Goal: Task Accomplishment & Management: Manage account settings

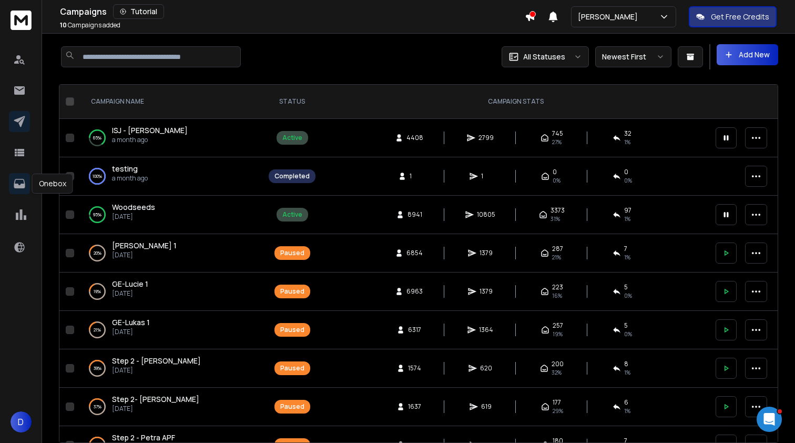
click at [19, 181] on icon at bounding box center [19, 183] width 13 height 13
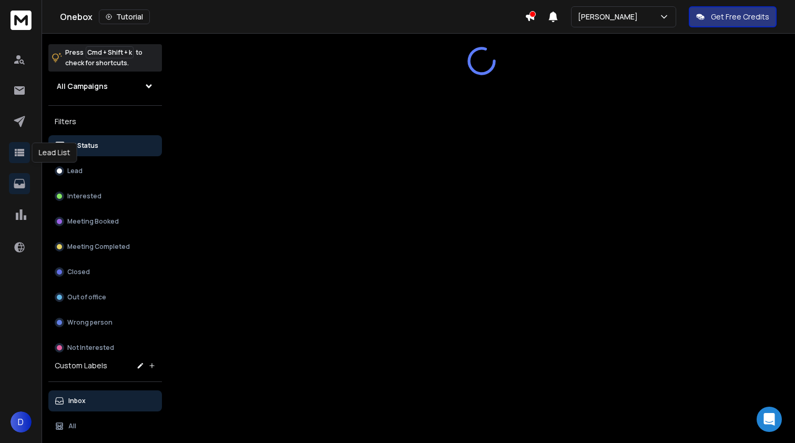
click at [22, 153] on icon at bounding box center [19, 152] width 9 height 7
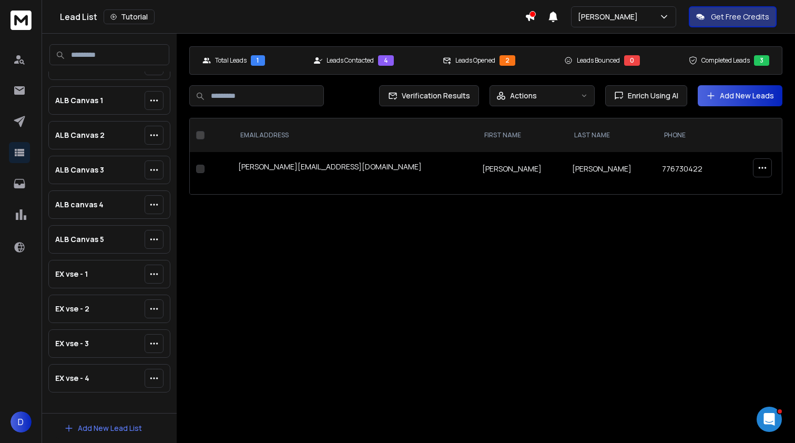
scroll to position [56, 0]
click at [105, 432] on button "Add New Lead List" at bounding box center [103, 428] width 95 height 21
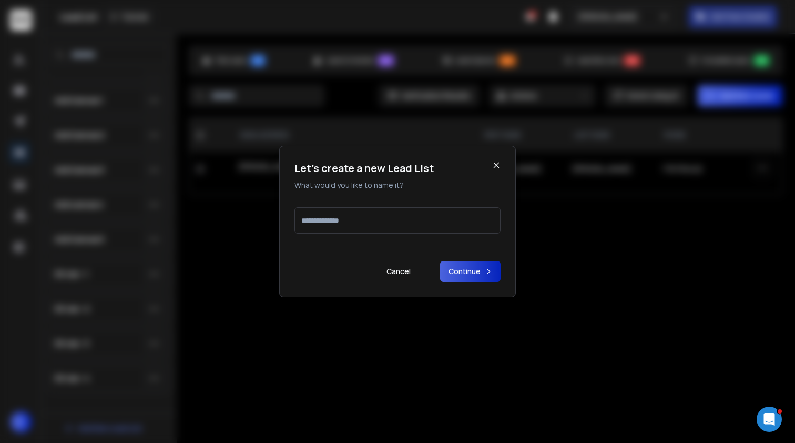
click at [364, 228] on input at bounding box center [397, 220] width 206 height 26
click at [270, 345] on div "Let's create a new Lead List What would you like to name it? Cancel Continue" at bounding box center [397, 221] width 795 height 443
click at [381, 273] on button "Cancel" at bounding box center [398, 271] width 41 height 21
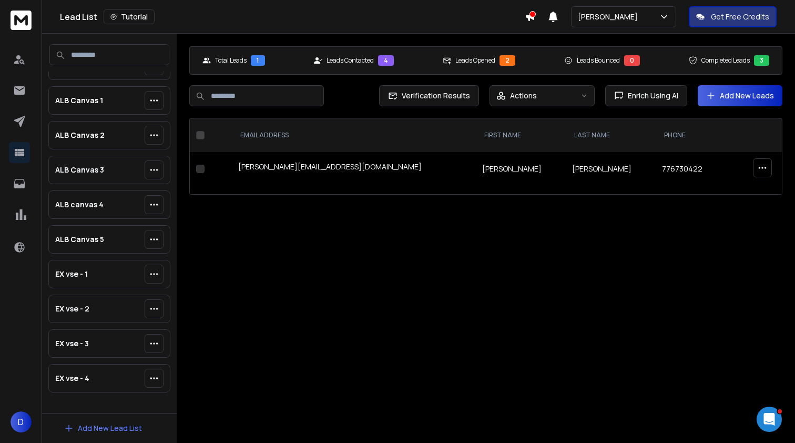
click at [108, 425] on button "Add New Lead List" at bounding box center [103, 428] width 95 height 21
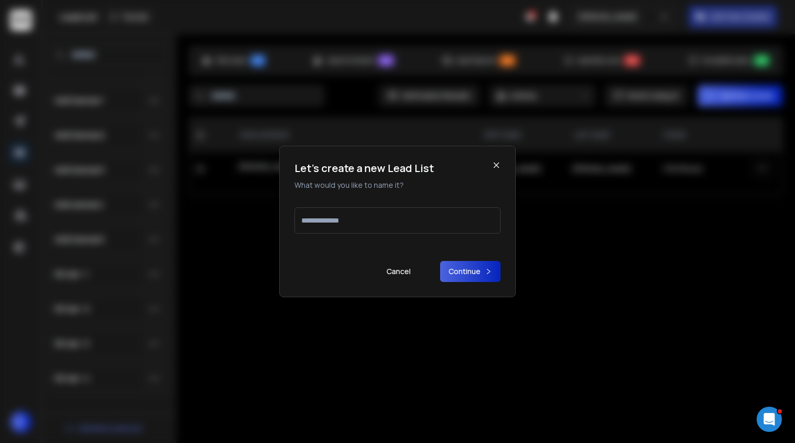
click at [349, 228] on input at bounding box center [397, 220] width 206 height 26
type input "*"
type input "**********"
click at [465, 266] on button "Continue" at bounding box center [470, 271] width 60 height 21
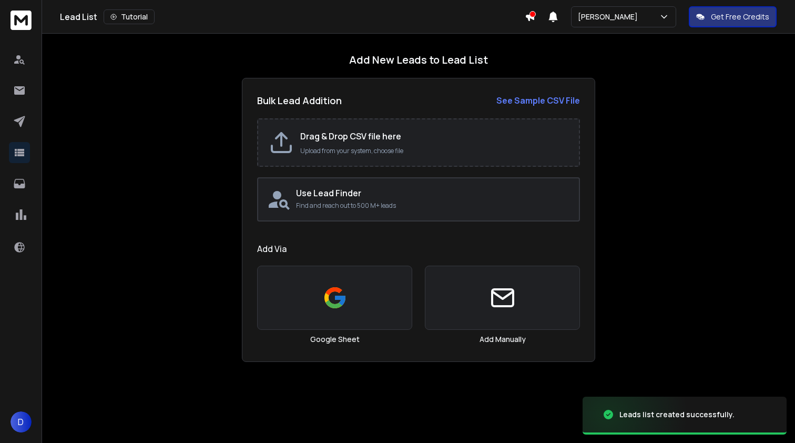
click at [388, 143] on h2 "Drag & Drop CSV file here" at bounding box center [434, 136] width 268 height 13
type input "**********"
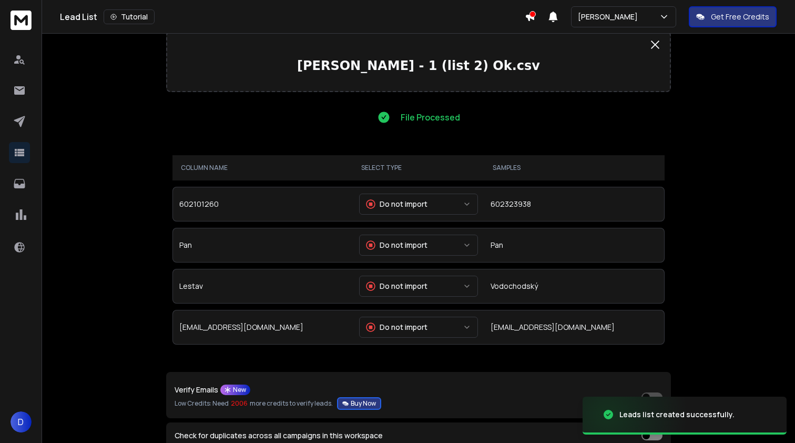
scroll to position [142, 0]
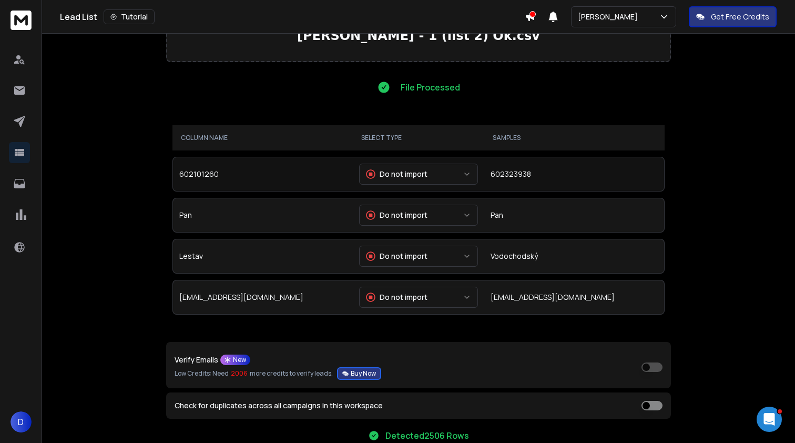
click at [439, 179] on button "Do not import" at bounding box center [418, 174] width 119 height 21
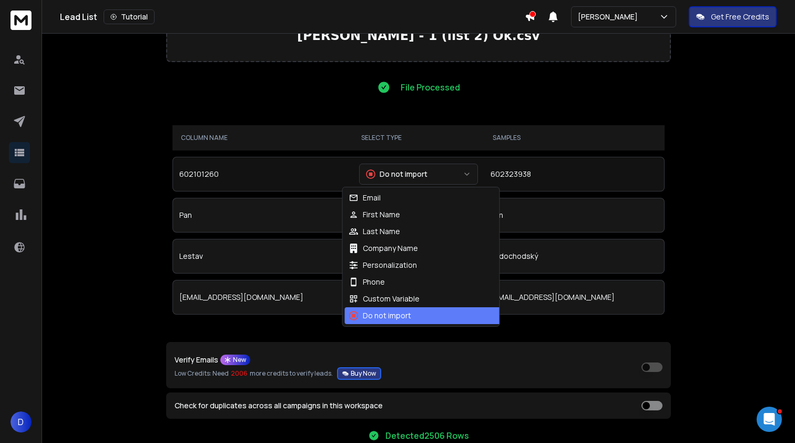
scroll to position [0, 2]
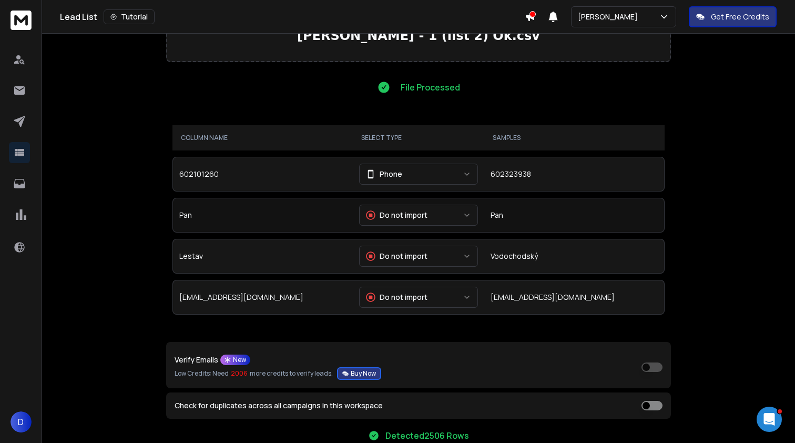
click at [402, 208] on button "Do not import" at bounding box center [418, 215] width 119 height 21
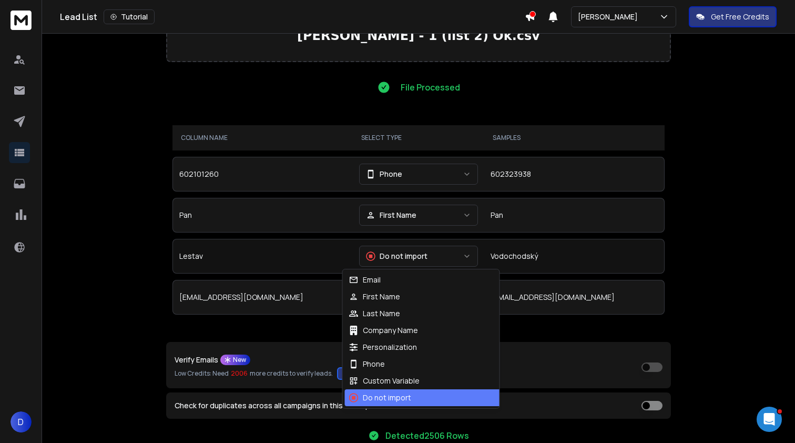
click at [392, 256] on div "Do not import" at bounding box center [397, 256] width 62 height 11
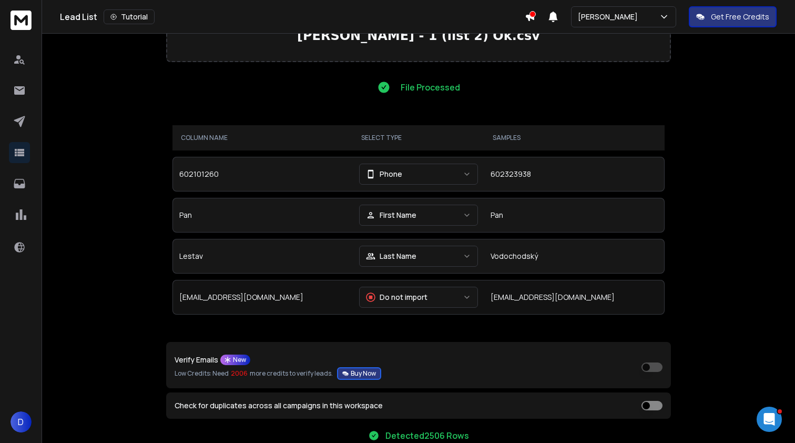
click at [427, 297] on button "Do not import" at bounding box center [418, 297] width 119 height 21
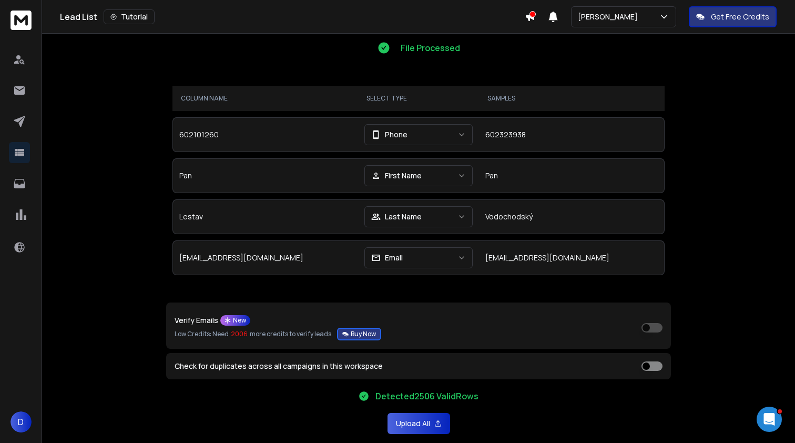
scroll to position [181, 0]
click at [652, 370] on button "Check for duplicates across all campaigns in this workspace" at bounding box center [652, 366] width 21 height 9
click at [412, 422] on button "Upload All" at bounding box center [419, 423] width 63 height 21
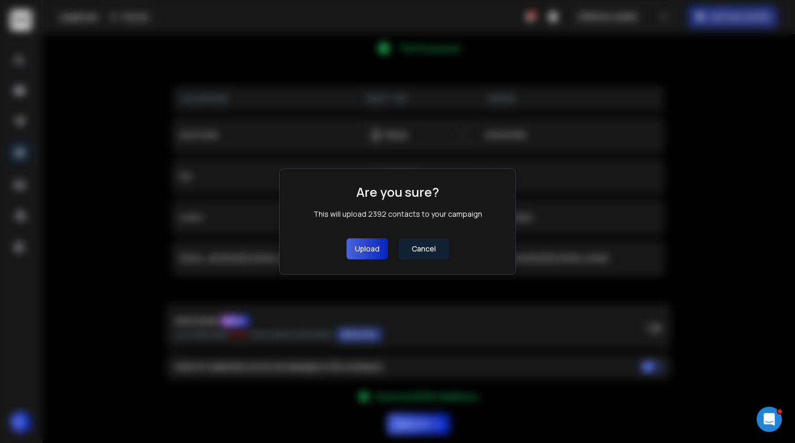
click at [374, 252] on button "Upload" at bounding box center [368, 248] width 42 height 21
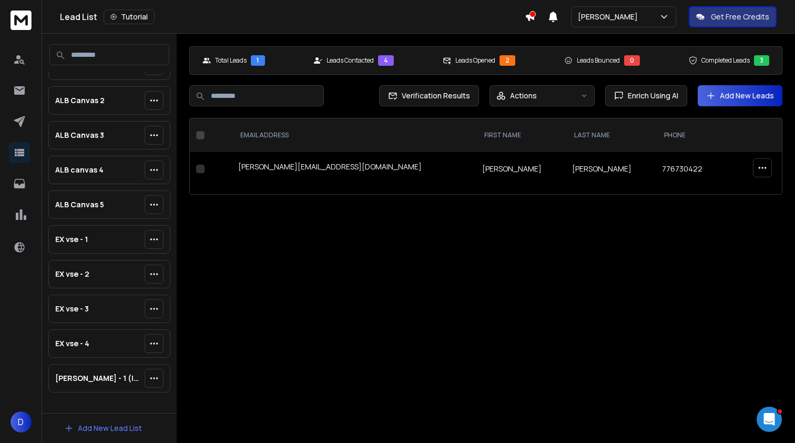
scroll to position [91, 0]
click at [23, 121] on icon at bounding box center [19, 121] width 13 height 13
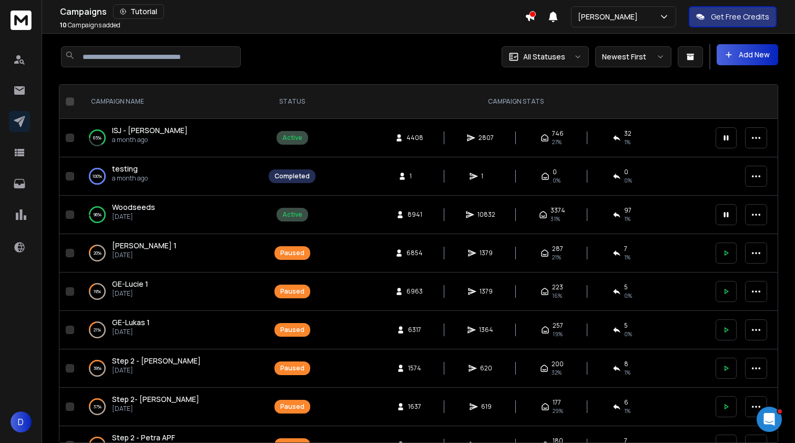
click at [153, 209] on div "96 % Woodseeds 2 months ago" at bounding box center [170, 214] width 163 height 25
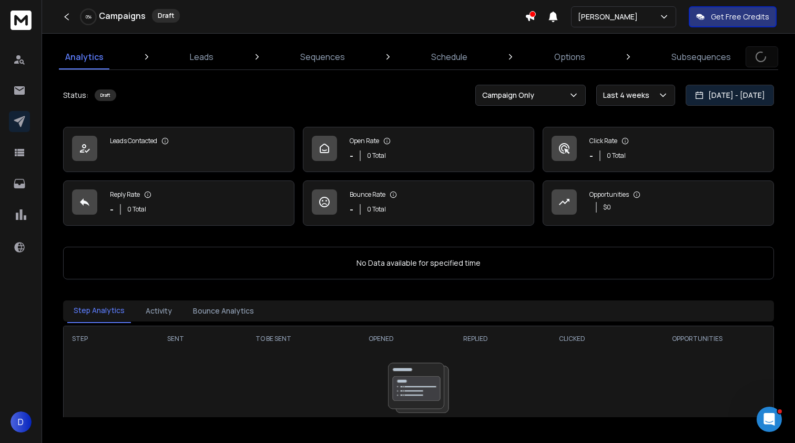
click at [686, 99] on button "12 Sep 2025 - 10 Oct 2025" at bounding box center [730, 95] width 88 height 21
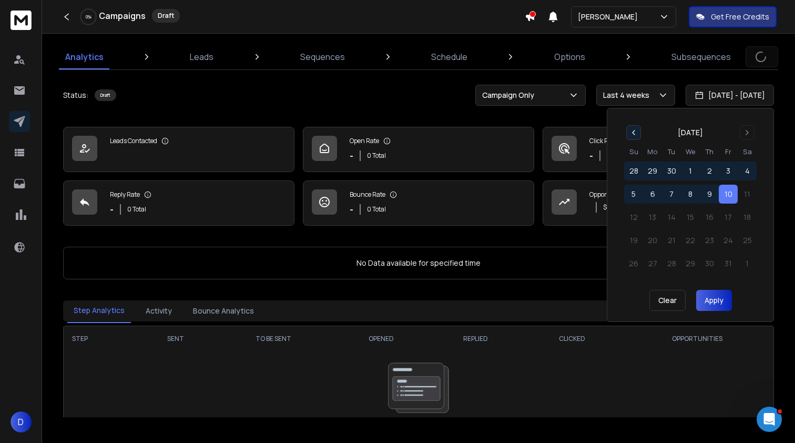
click at [637, 129] on icon "Go to previous month" at bounding box center [633, 132] width 8 height 8
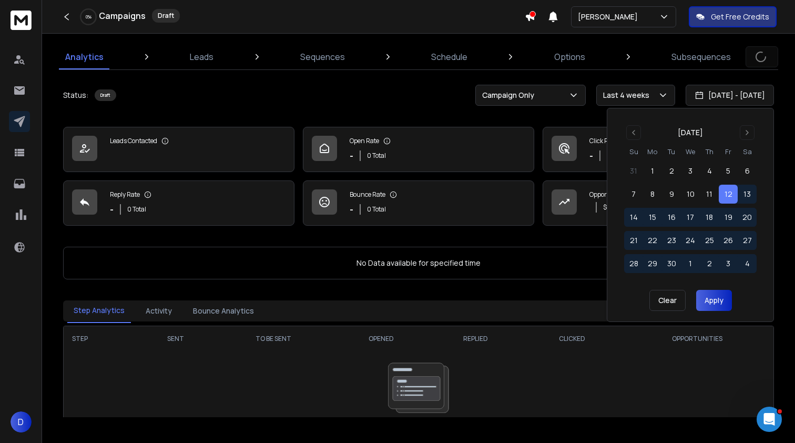
click at [655, 220] on button "15" at bounding box center [652, 217] width 19 height 19
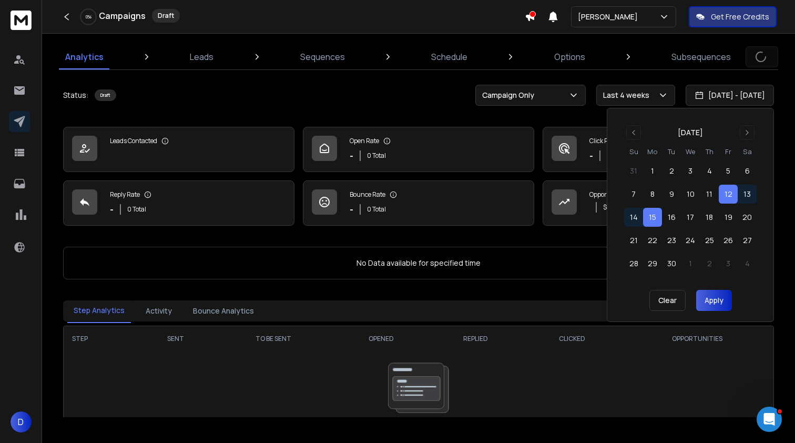
click at [655, 216] on button "15" at bounding box center [652, 217] width 19 height 19
click at [744, 136] on icon "Go to next month" at bounding box center [747, 132] width 8 height 8
click at [728, 193] on button "10" at bounding box center [728, 194] width 19 height 19
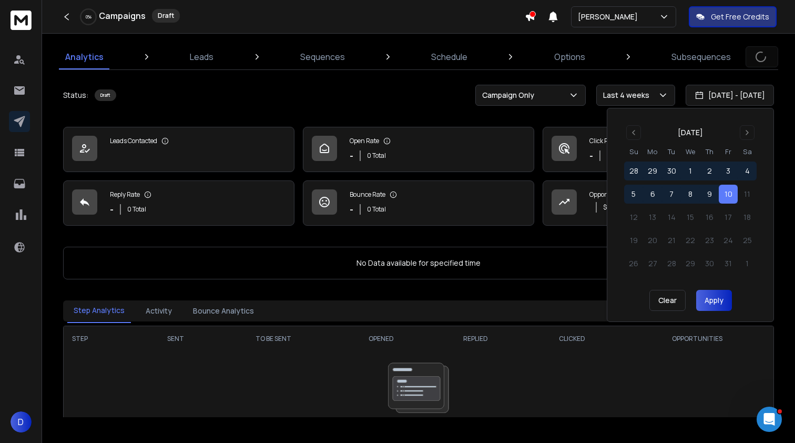
click at [720, 291] on button "Apply" at bounding box center [714, 300] width 36 height 21
